Goal: Task Accomplishment & Management: Use online tool/utility

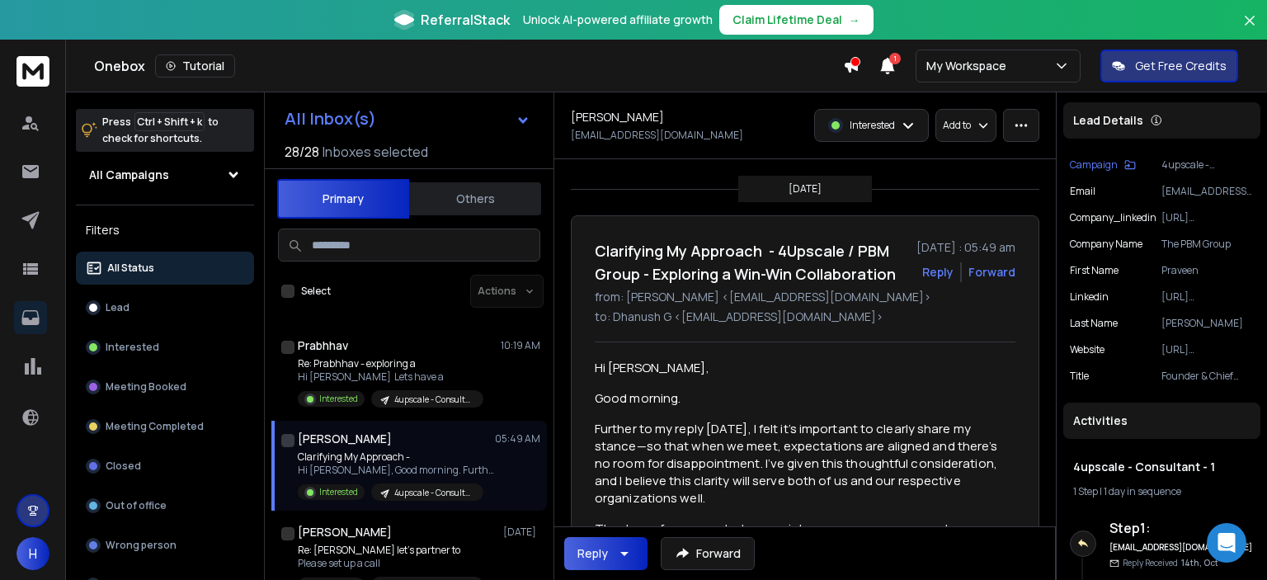
scroll to position [795, 0]
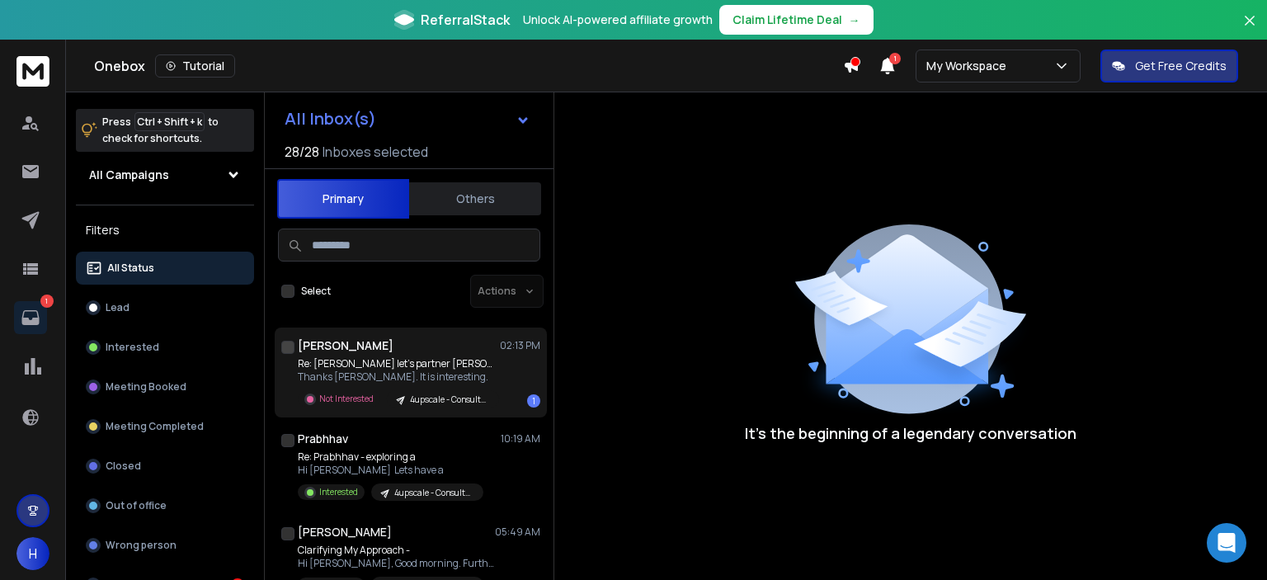
click at [457, 362] on p "Re: [PERSON_NAME] let’s partner [PERSON_NAME]" at bounding box center [397, 363] width 198 height 13
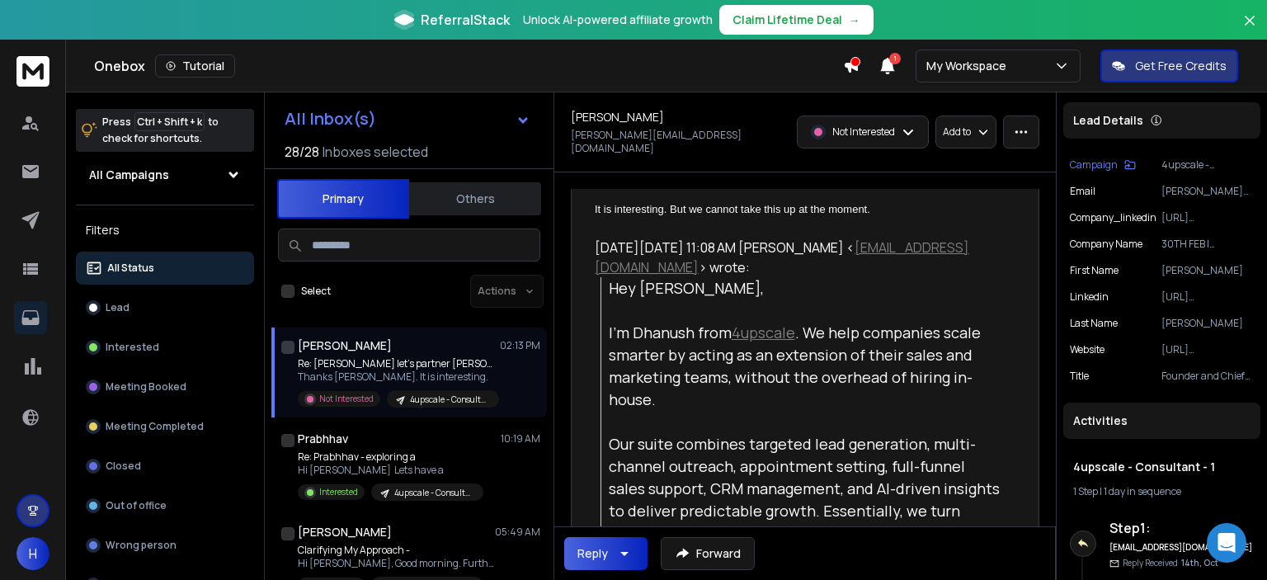
scroll to position [221, 0]
drag, startPoint x: 1056, startPoint y: 296, endPoint x: 1056, endPoint y: 311, distance: 14.9
click at [1056, 311] on div "Lead Details Campaign 4upscale - Consultant - 1 Email [PERSON_NAME][EMAIL_ADDRE…" at bounding box center [1161, 382] width 211 height 580
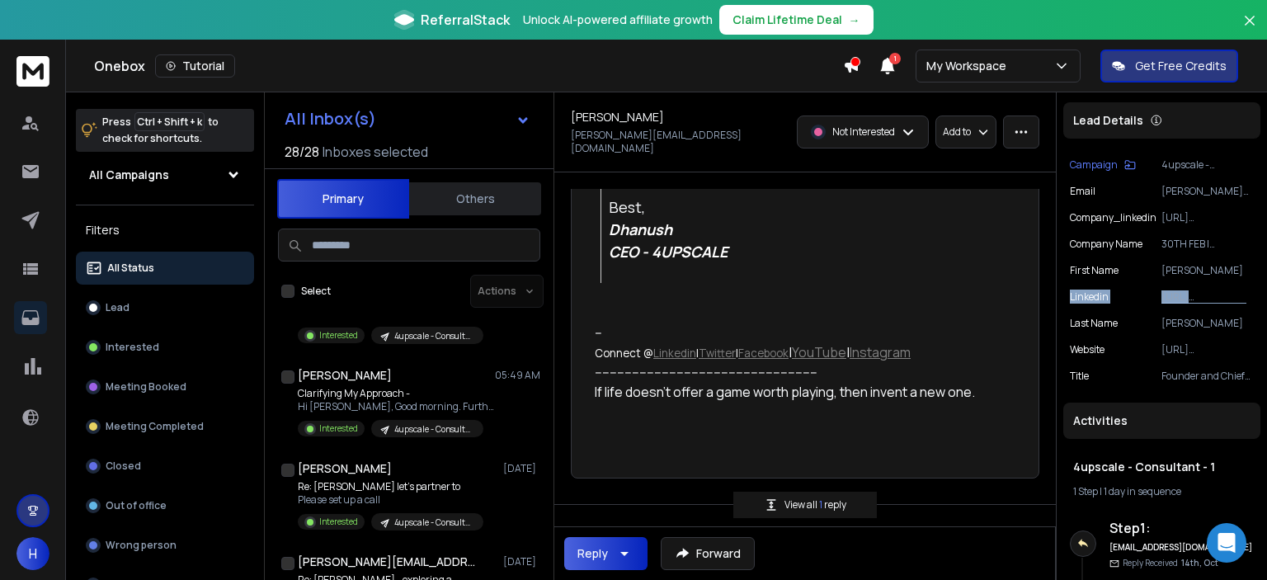
scroll to position [164, 0]
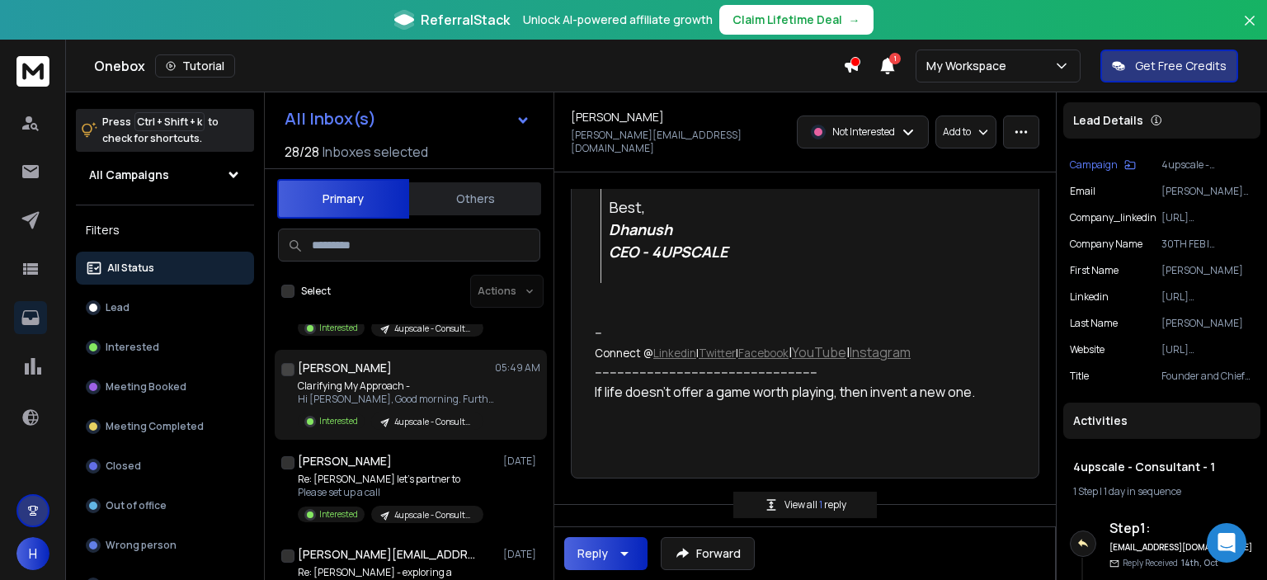
click at [450, 379] on p "Clarifying My Approach -" at bounding box center [397, 385] width 198 height 13
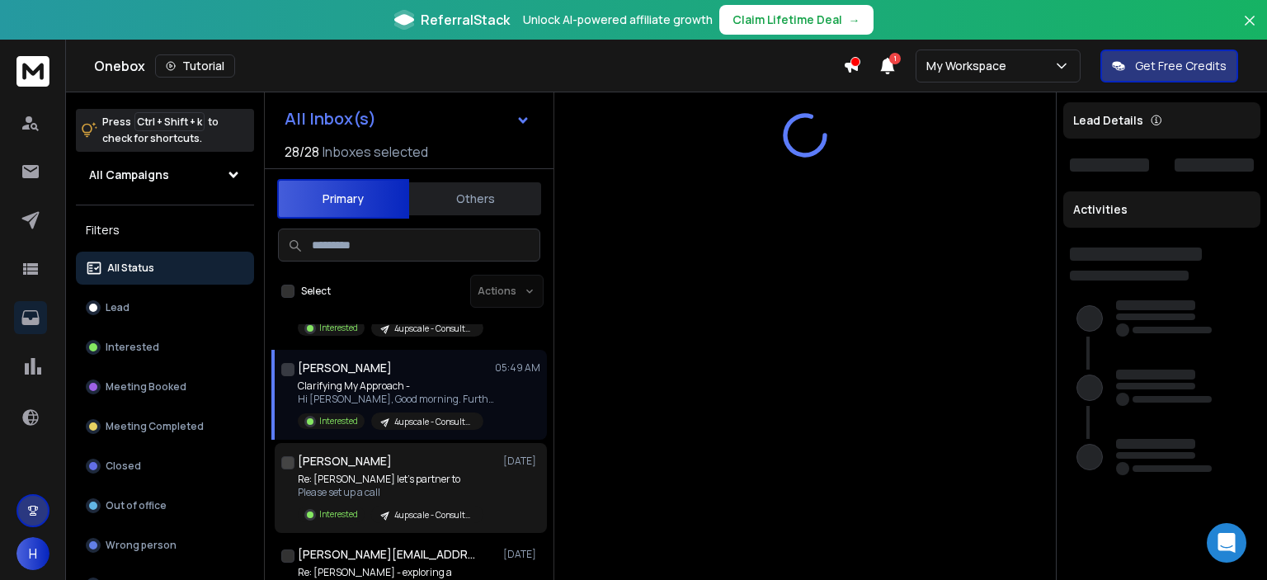
click at [431, 474] on p "Re: [PERSON_NAME] let’s partner to" at bounding box center [391, 479] width 186 height 13
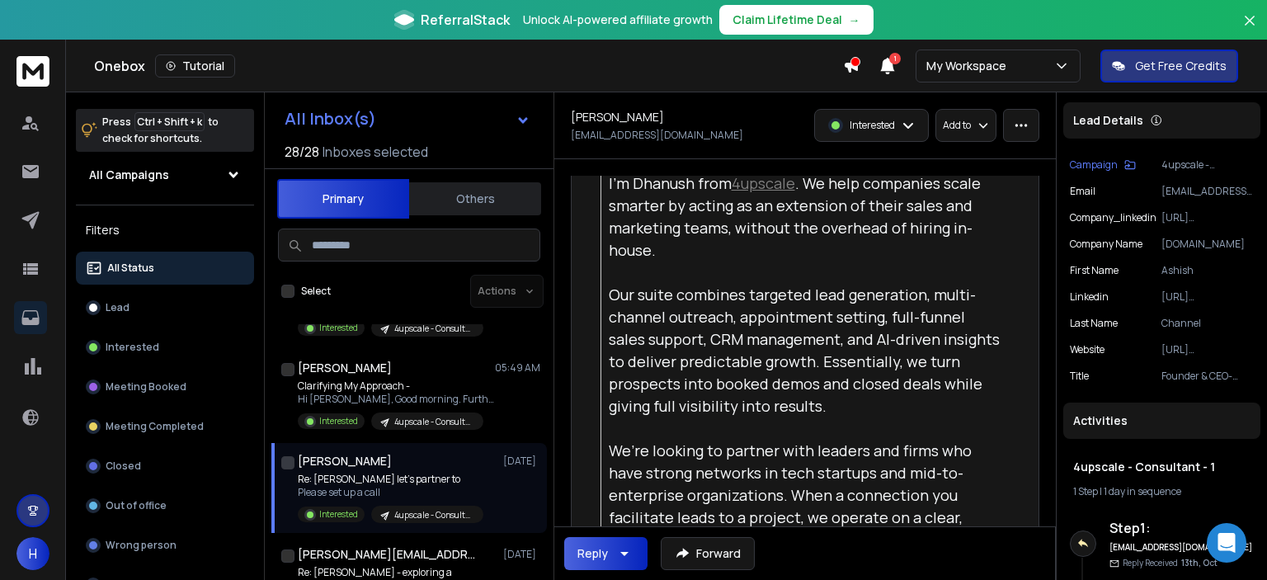
scroll to position [312, 0]
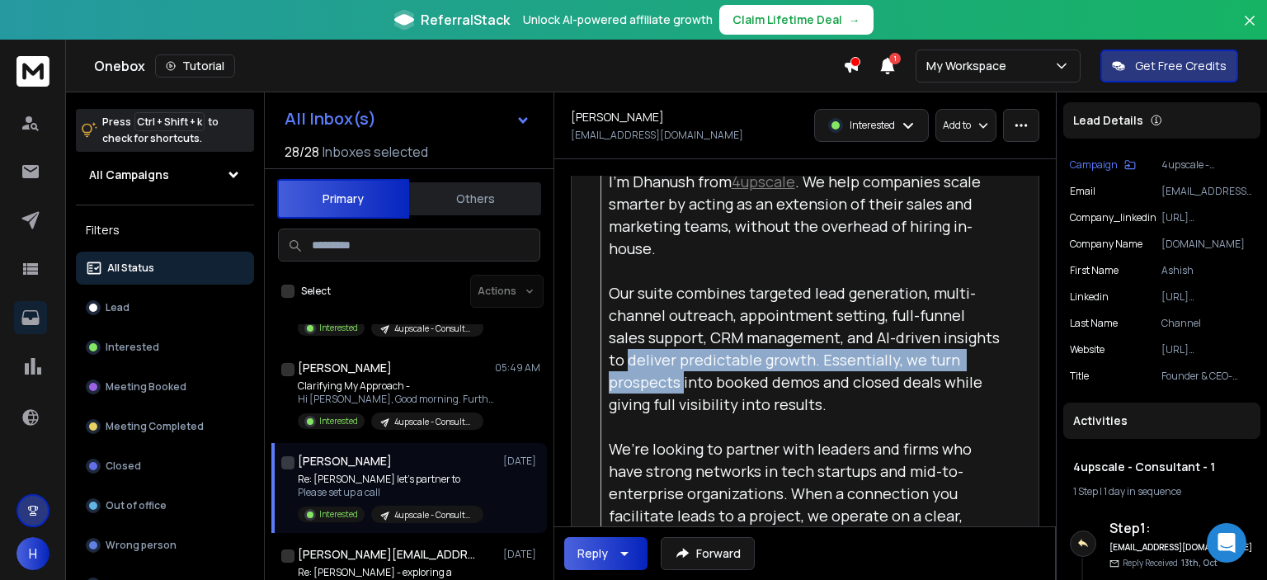
drag, startPoint x: 1050, startPoint y: 350, endPoint x: 1051, endPoint y: 335, distance: 14.9
click at [1051, 335] on div "[DATE] Re: [PERSON_NAME] let’s partner to bring in new clients [DATE] : 10:36 p…" at bounding box center [804, 424] width 501 height 496
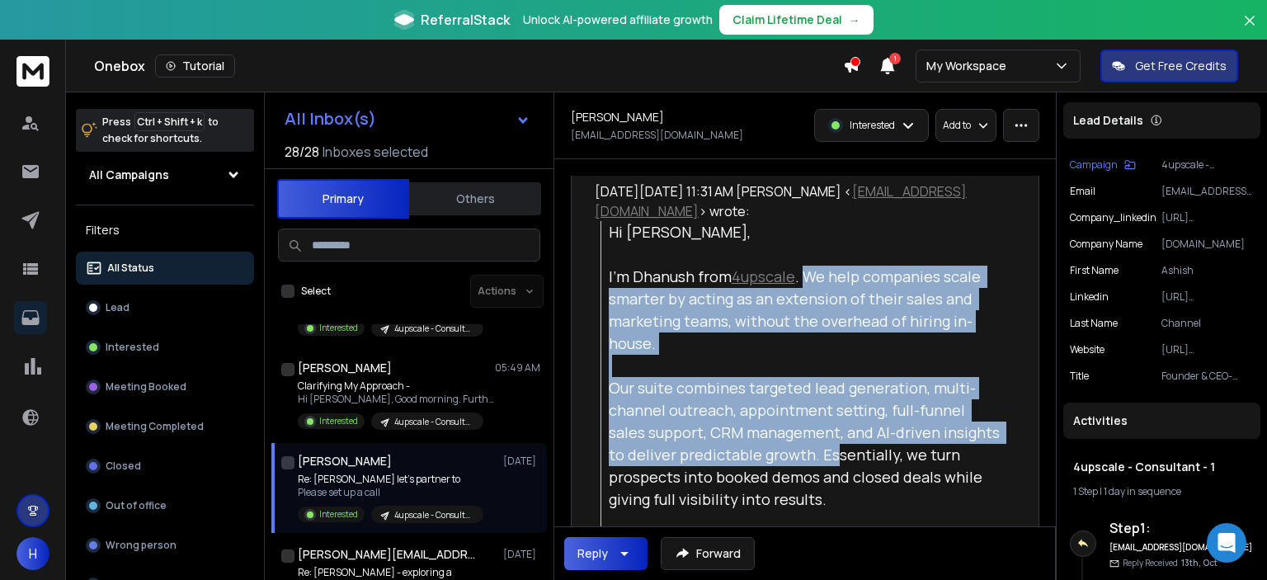
drag, startPoint x: 797, startPoint y: 274, endPoint x: 810, endPoint y: 455, distance: 181.9
click at [810, 455] on div "Hi [PERSON_NAME], I’m Dhanush from 4upscale . We help companies scale smarter b…" at bounding box center [805, 521] width 393 height 601
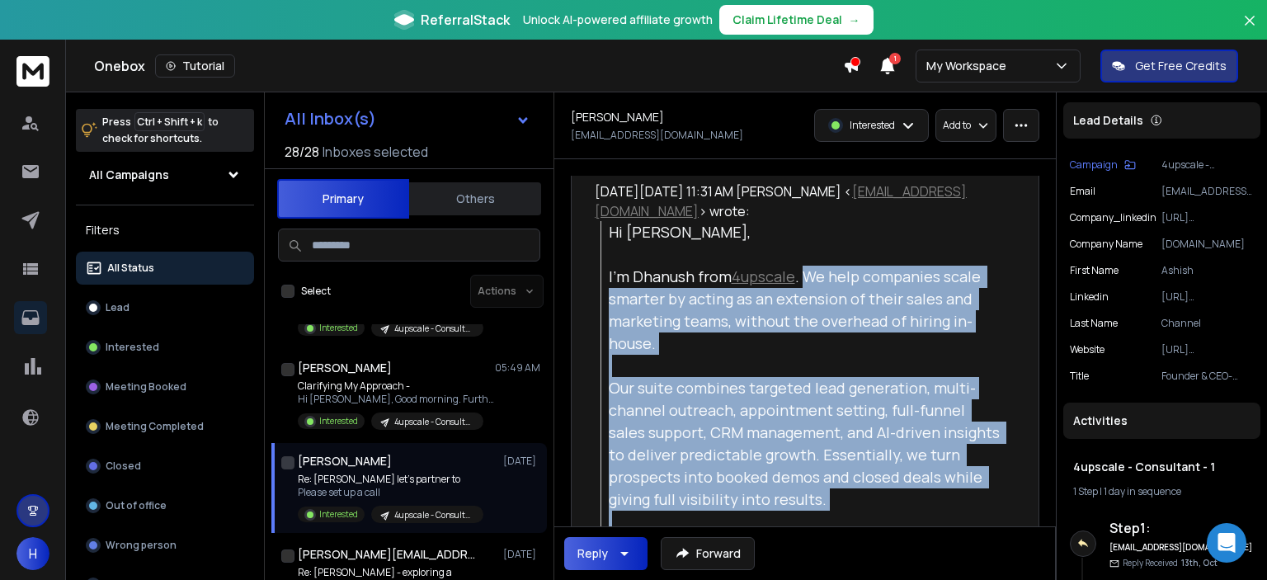
scroll to position [63, 0]
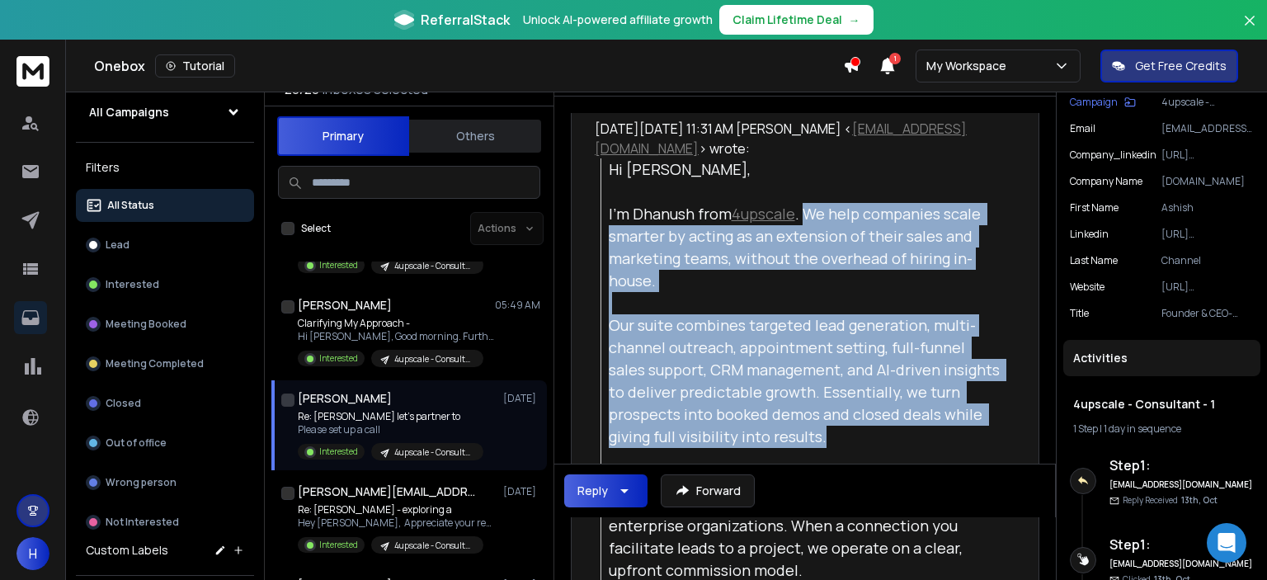
copy div "We help companies scale smarter by acting as an extension of their sales and ma…"
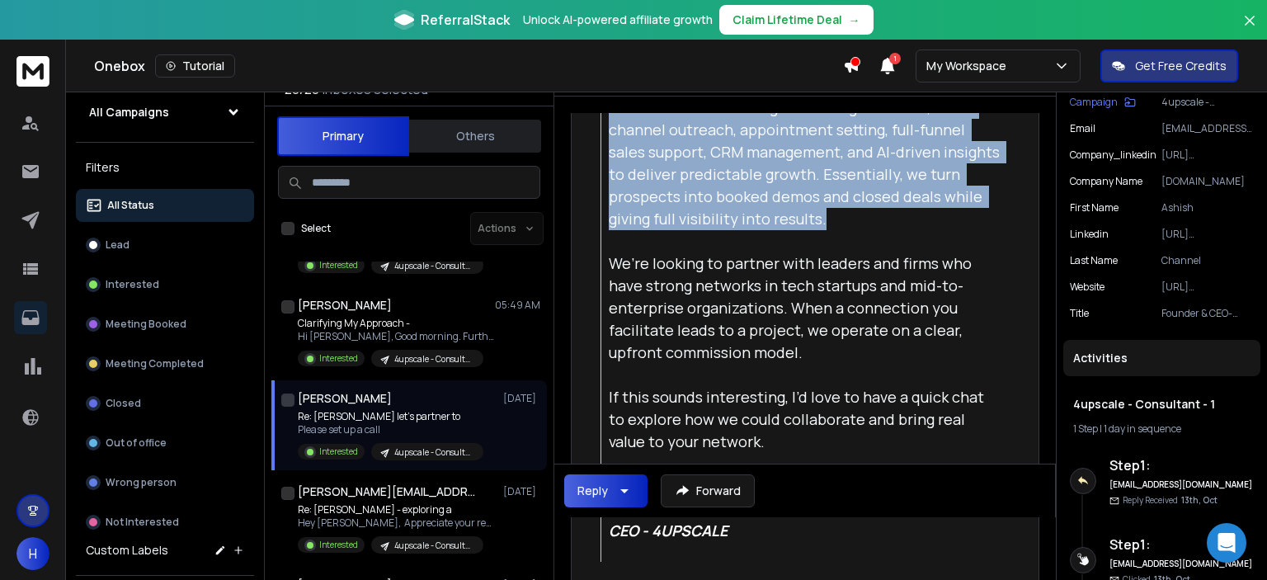
scroll to position [491, 0]
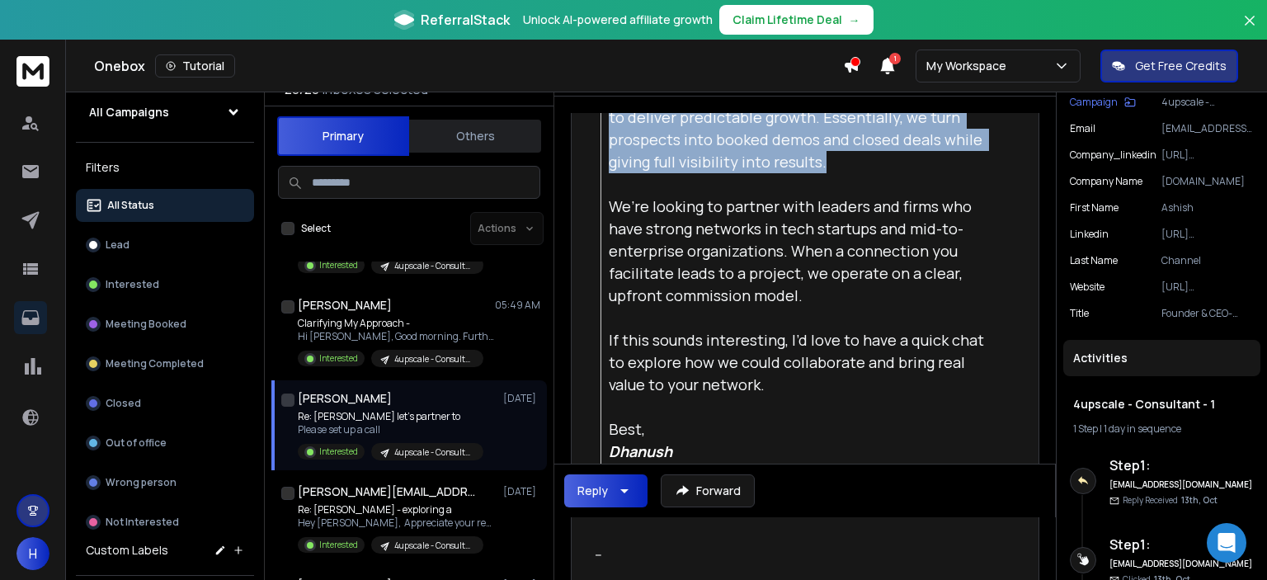
copy div "We help companies scale smarter by acting as an extension of their sales and ma…"
